Goal: Task Accomplishment & Management: Complete application form

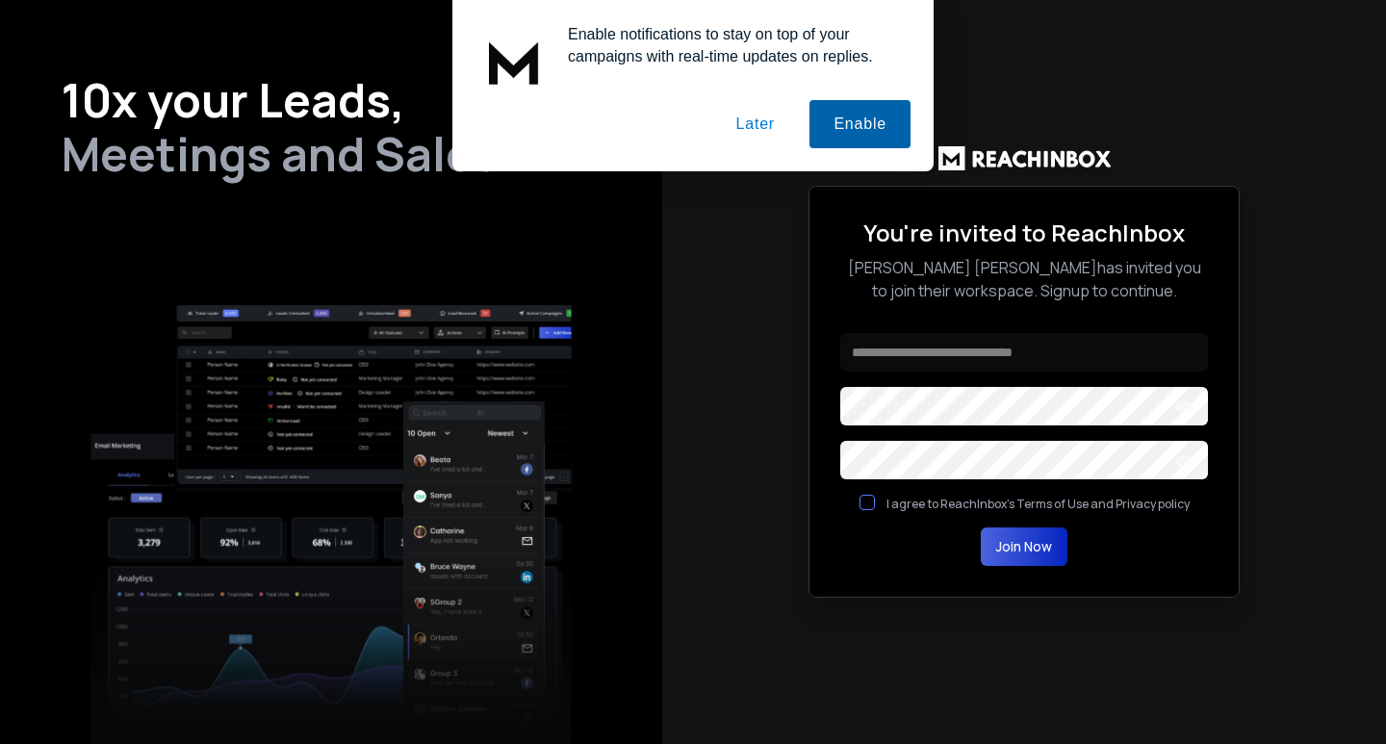
click at [877, 123] on button "Enable" at bounding box center [859, 124] width 101 height 48
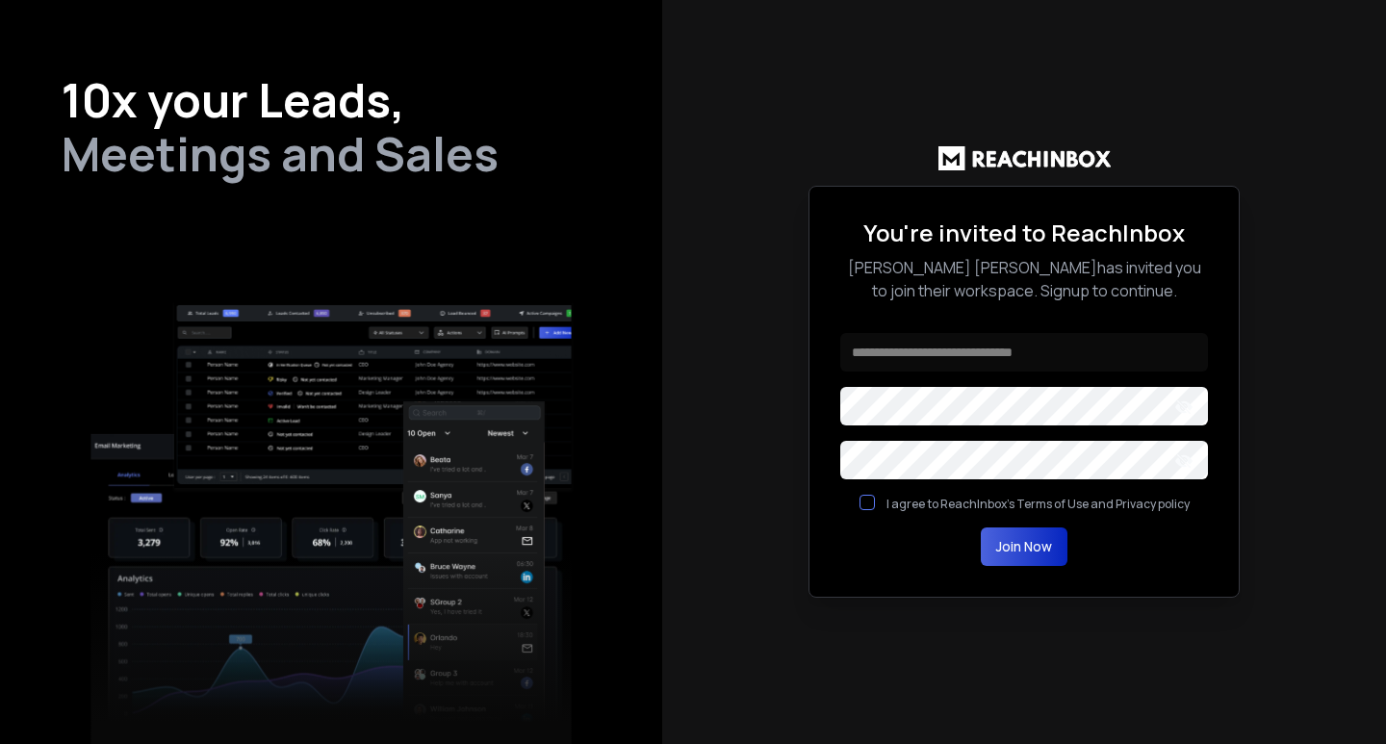
click at [1182, 406] on icon at bounding box center [1183, 406] width 17 height 17
click at [1182, 406] on icon at bounding box center [1184, 407] width 6 height 6
click at [1186, 410] on icon at bounding box center [1183, 406] width 13 height 13
click at [1192, 460] on div at bounding box center [1189, 460] width 29 height 17
click at [864, 500] on button "I agree to ReachInbox's Terms of Use and Privacy policy" at bounding box center [866, 502] width 15 height 15
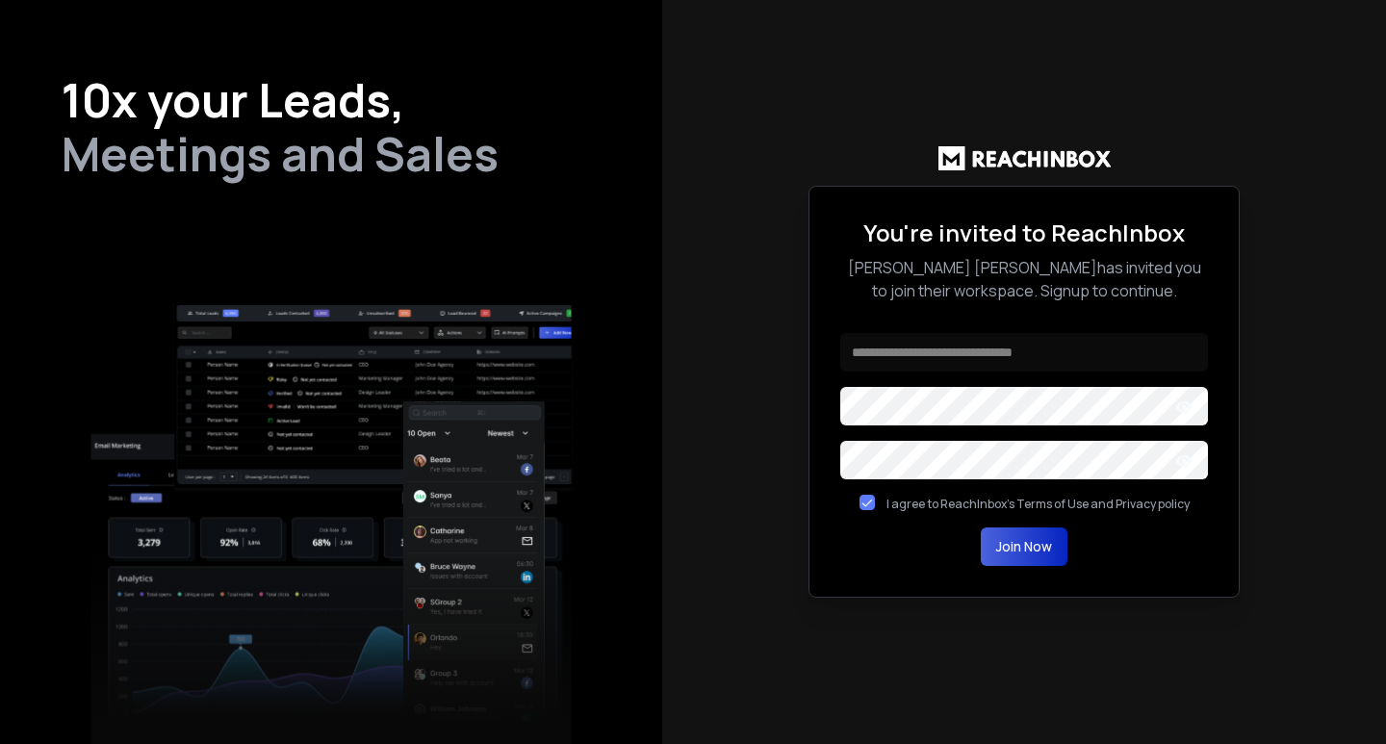
click at [1015, 550] on button "Join Now" at bounding box center [1023, 546] width 87 height 38
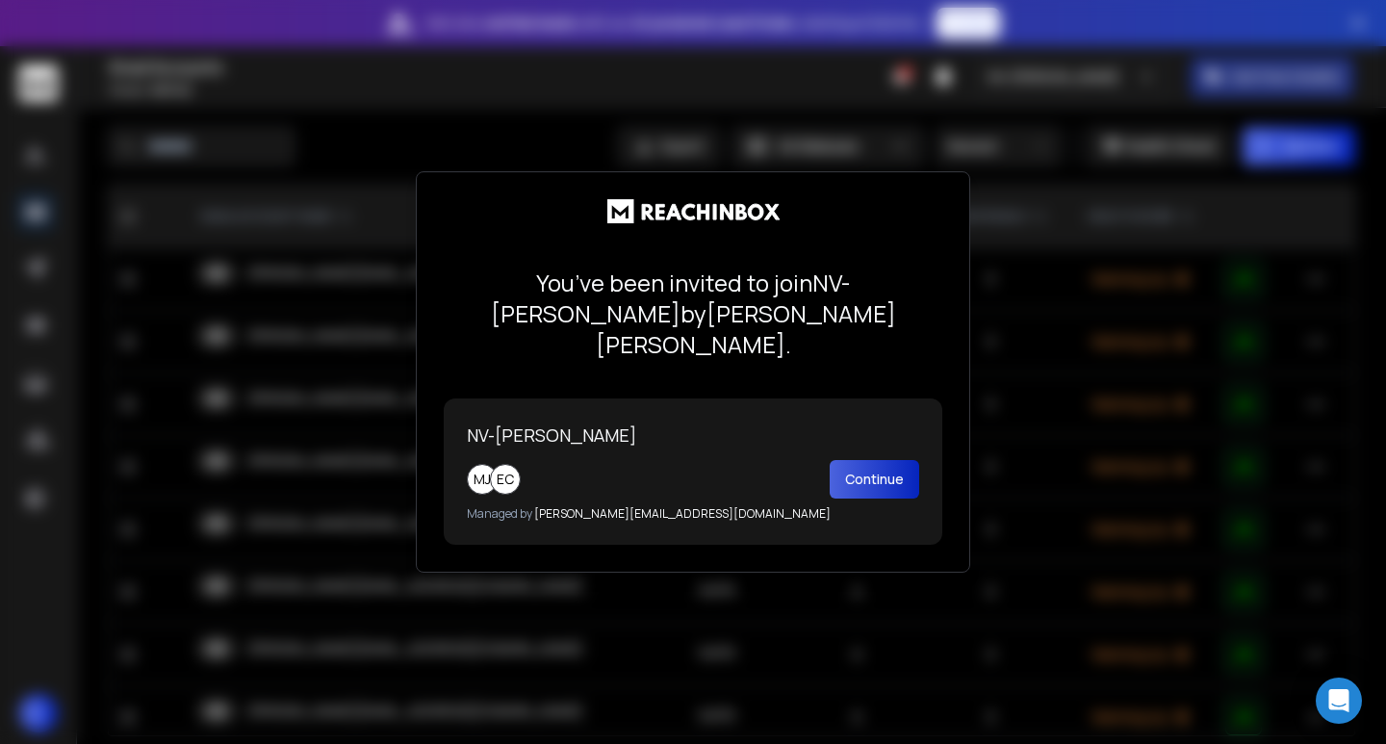
drag, startPoint x: 872, startPoint y: 467, endPoint x: 1055, endPoint y: 399, distance: 195.7
click at [873, 467] on button "Continue" at bounding box center [873, 479] width 89 height 38
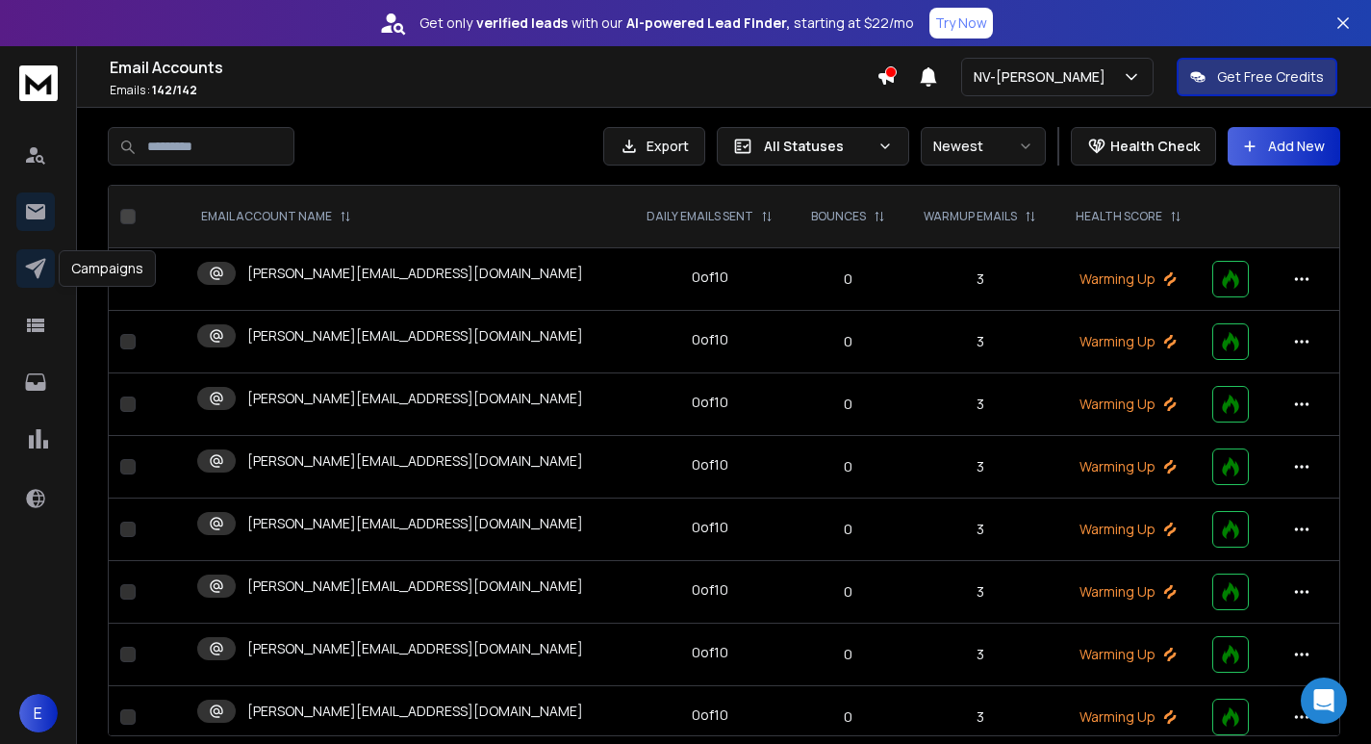
click at [43, 275] on icon at bounding box center [35, 268] width 23 height 23
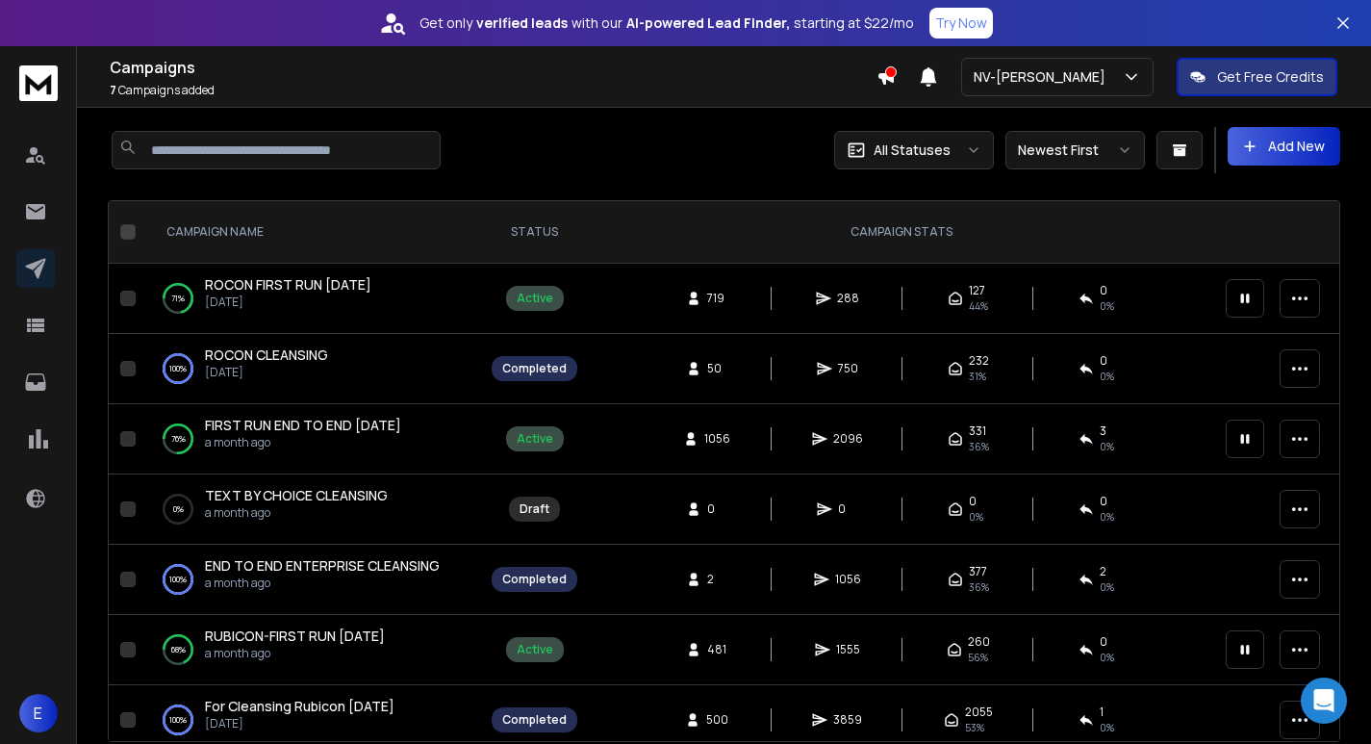
click at [1290, 365] on icon "button" at bounding box center [1299, 368] width 19 height 19
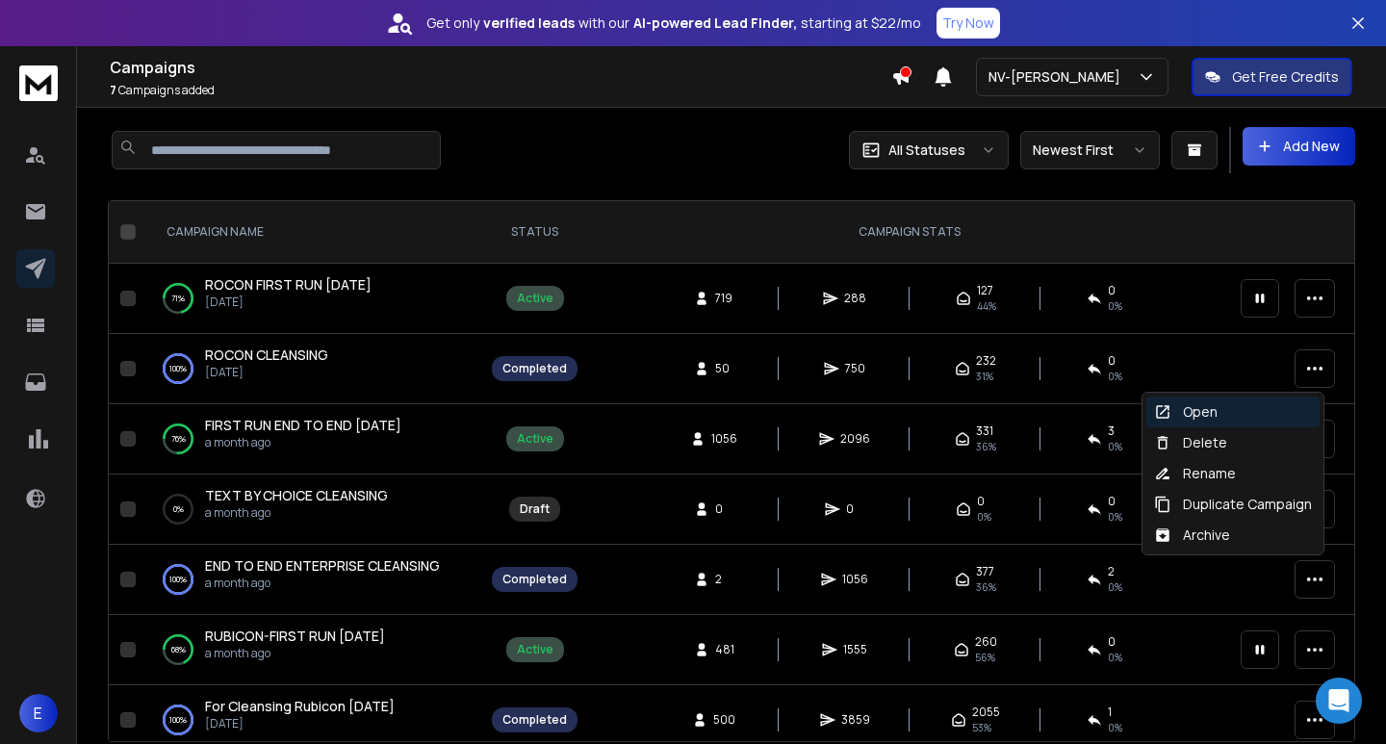
click at [388, 361] on div "100 % ROCON CLEANSING 13 days ago" at bounding box center [312, 368] width 298 height 46
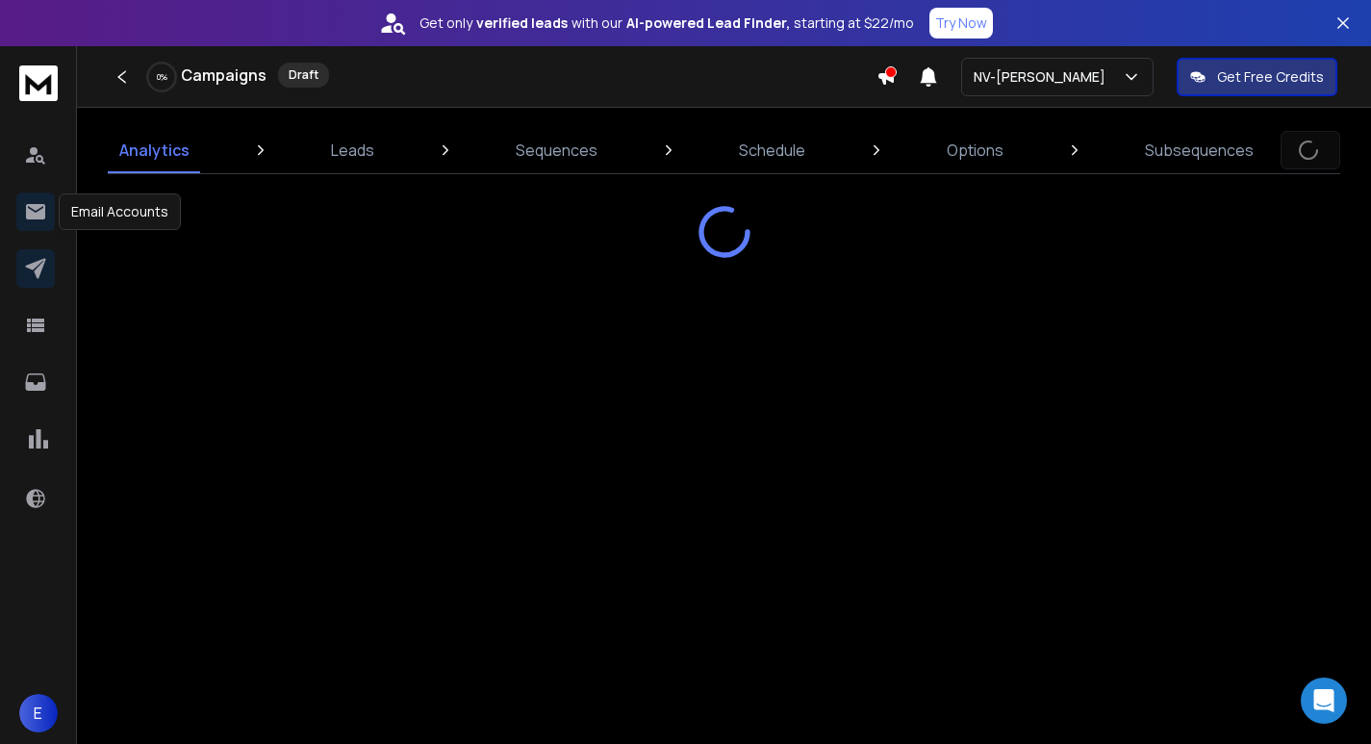
click at [53, 222] on link at bounding box center [35, 211] width 38 height 38
